Goal: Task Accomplishment & Management: Manage account settings

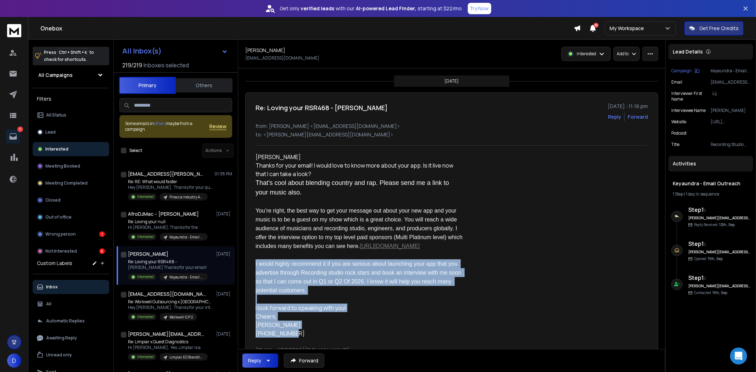
scroll to position [118, 0]
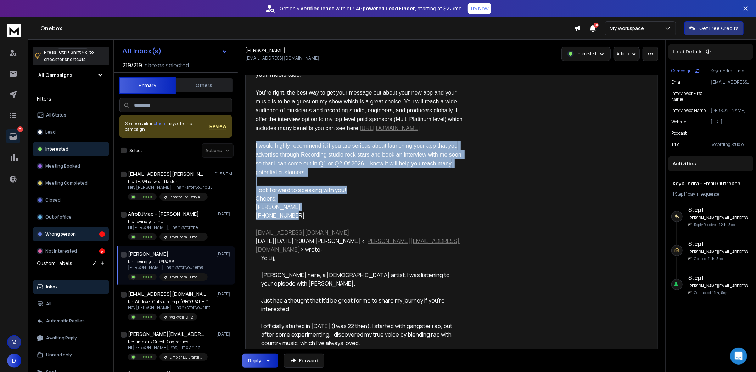
click at [56, 231] on p "Wrong person" at bounding box center [60, 234] width 30 height 6
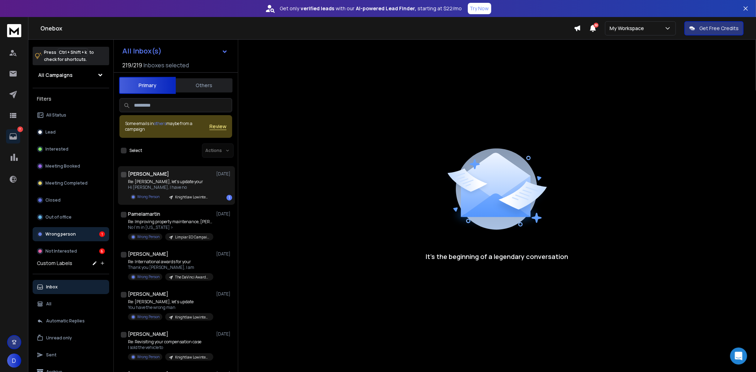
click at [199, 177] on div "Jubal Slone 12 Sep" at bounding box center [180, 173] width 104 height 7
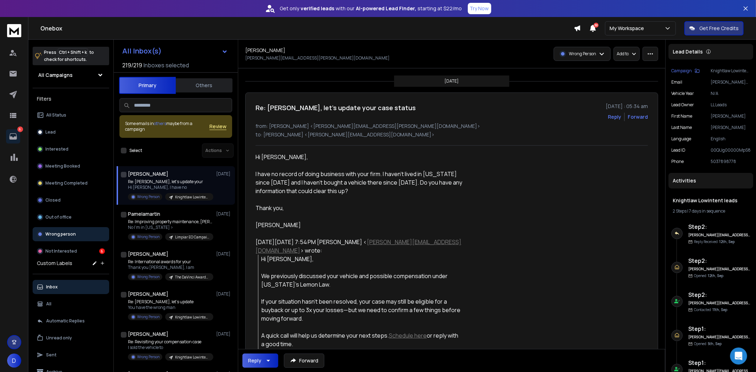
click at [715, 70] on p "Knightlaw Lowintent leads" at bounding box center [731, 71] width 40 height 6
click at [722, 68] on p "Knightlaw Lowintent leads" at bounding box center [731, 71] width 40 height 6
click at [696, 70] on icon at bounding box center [697, 70] width 5 height 5
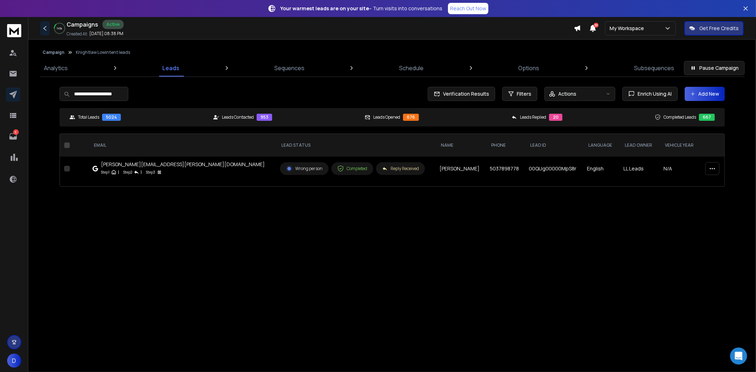
click at [44, 25] on icon at bounding box center [45, 28] width 6 height 6
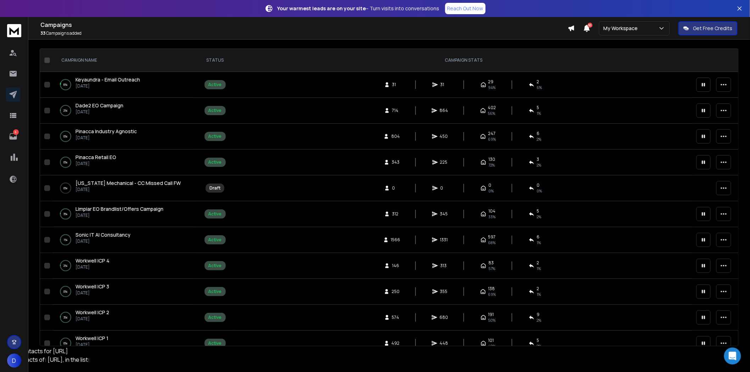
scroll to position [39, 0]
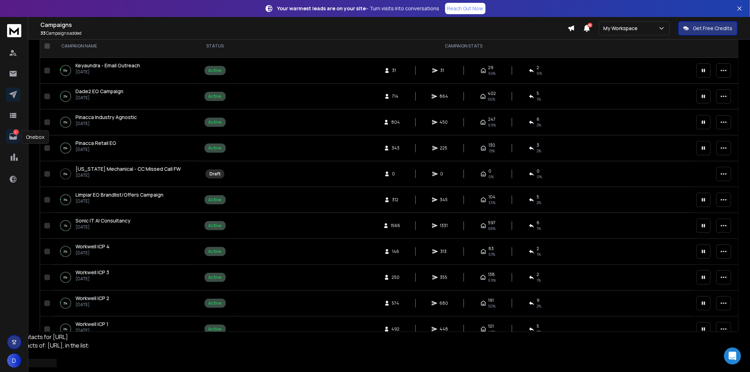
click at [17, 133] on p "6" at bounding box center [16, 132] width 6 height 6
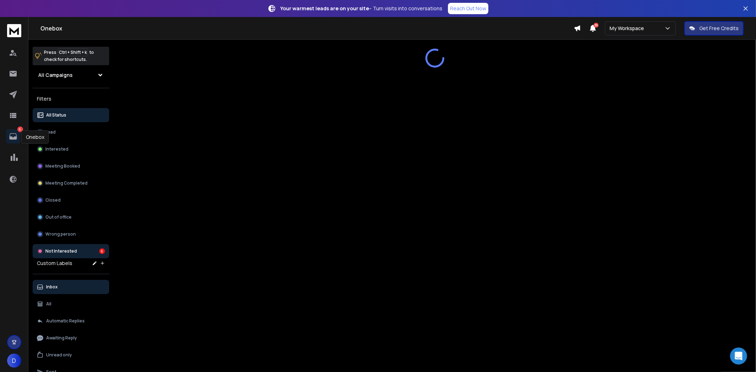
drag, startPoint x: 17, startPoint y: 133, endPoint x: 41, endPoint y: 254, distance: 123.2
click at [41, 254] on div "Not Interested" at bounding box center [57, 251] width 40 height 6
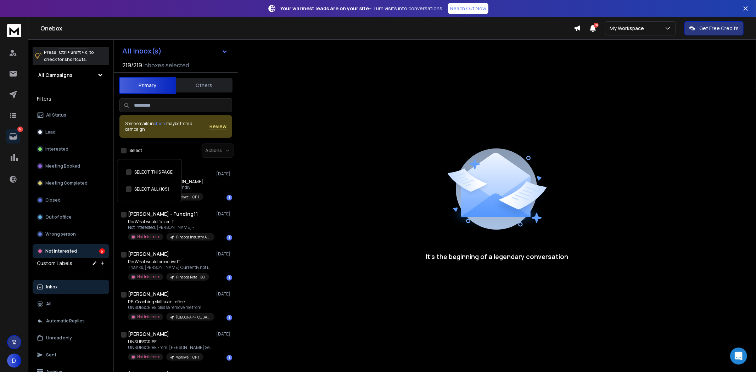
click at [160, 172] on label "SELECT THIS PAGE" at bounding box center [153, 172] width 38 height 6
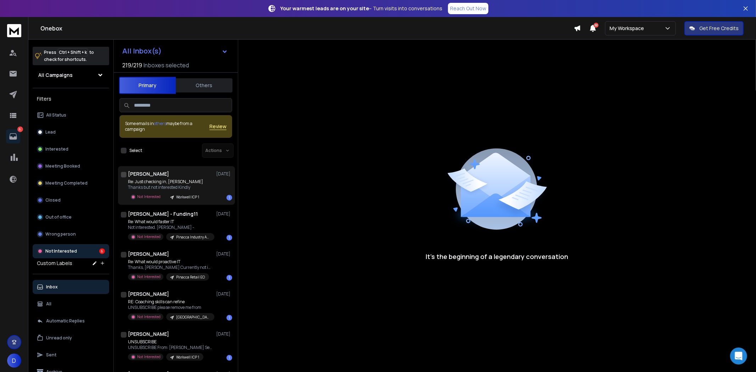
click at [185, 181] on p "Re: Just checking in, [PERSON_NAME]" at bounding box center [165, 182] width 75 height 6
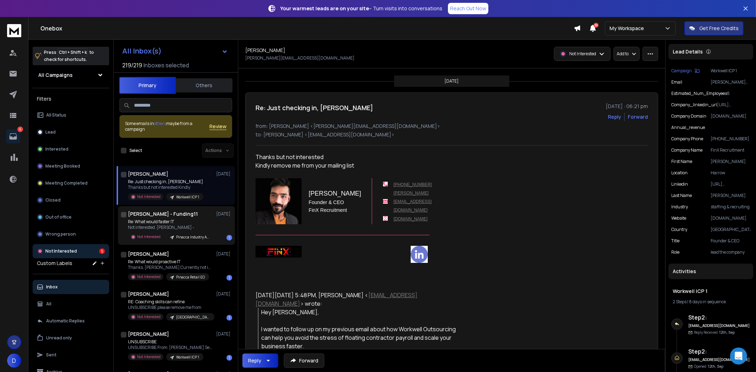
click at [166, 216] on h1 "[PERSON_NAME] - Funding11" at bounding box center [163, 214] width 70 height 7
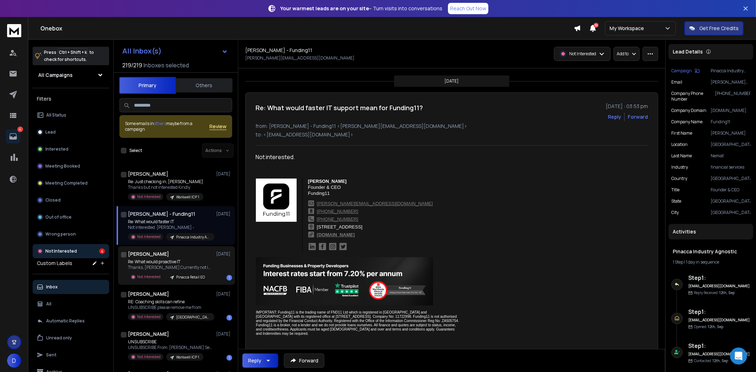
click at [158, 251] on h1 "[PERSON_NAME]" at bounding box center [148, 254] width 41 height 7
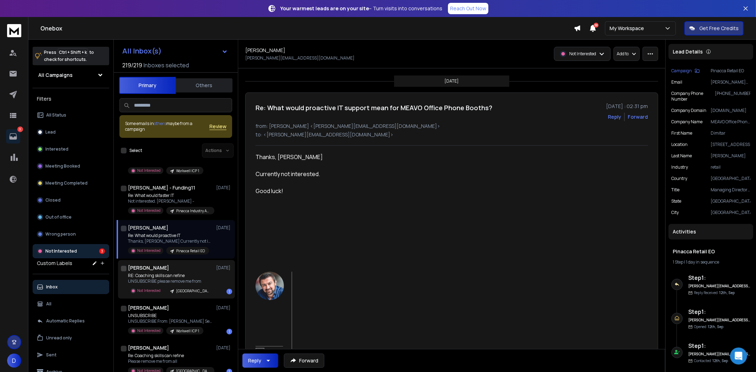
scroll to position [79, 0]
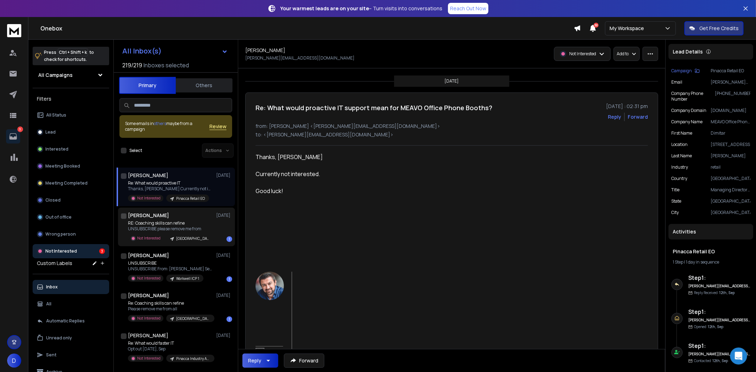
click at [147, 220] on p "RE: Coaching skills can refine" at bounding box center [170, 223] width 85 height 6
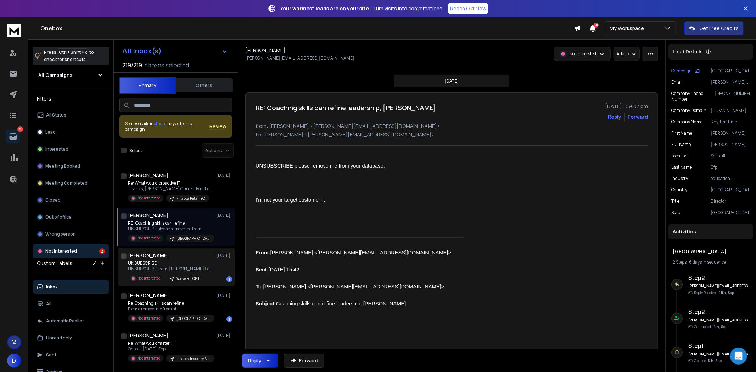
click at [166, 257] on div "[PERSON_NAME] [DATE]" at bounding box center [180, 255] width 104 height 7
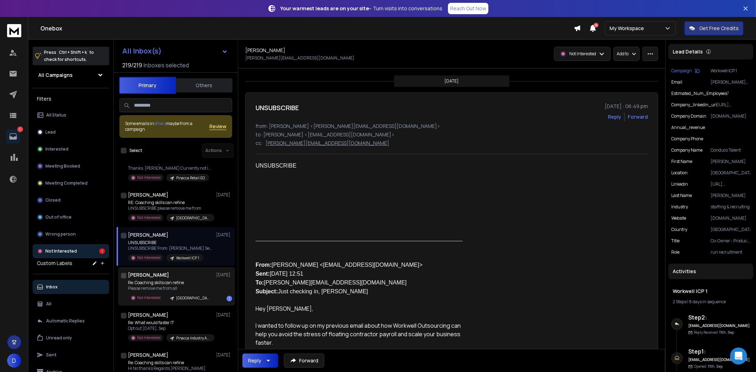
scroll to position [118, 0]
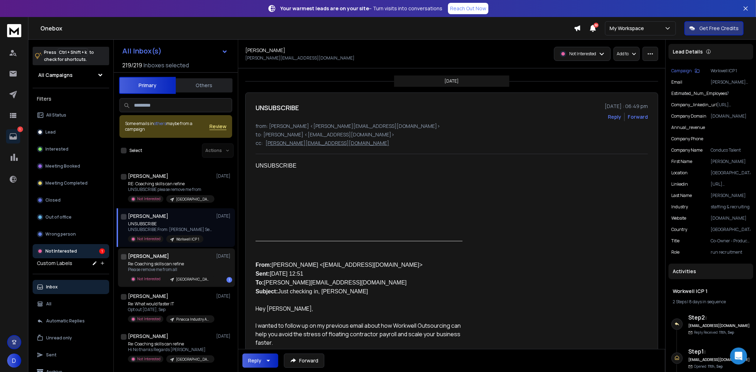
click at [157, 263] on p "Re: Coaching skills can refine" at bounding box center [170, 264] width 85 height 6
